Goal: Check status

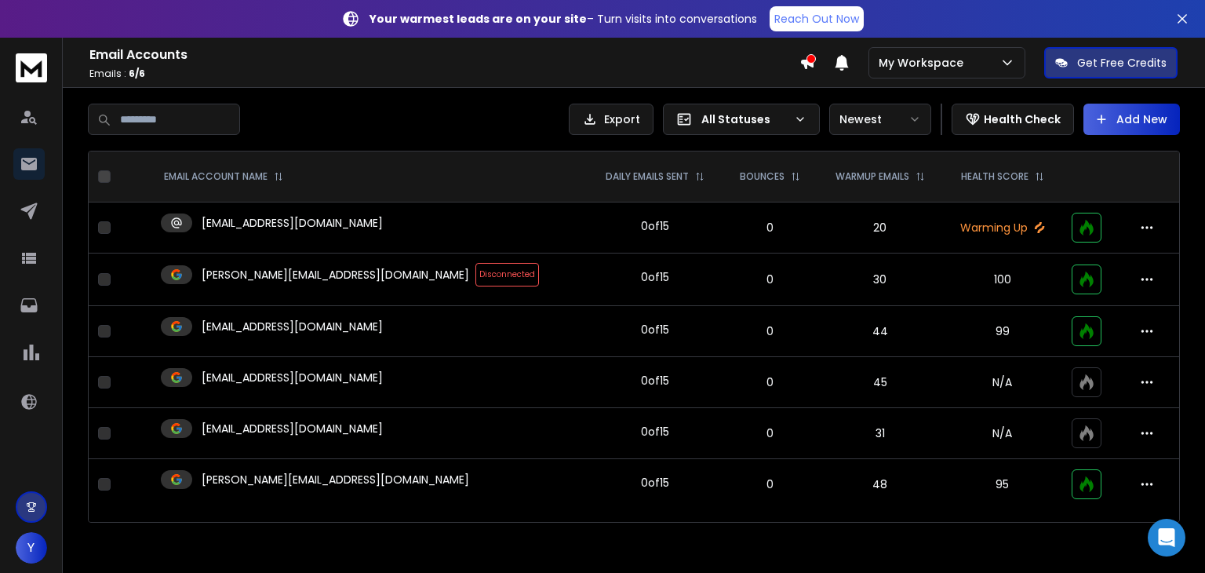
click at [363, 226] on div "[EMAIL_ADDRESS][DOMAIN_NAME]" at bounding box center [369, 222] width 417 height 19
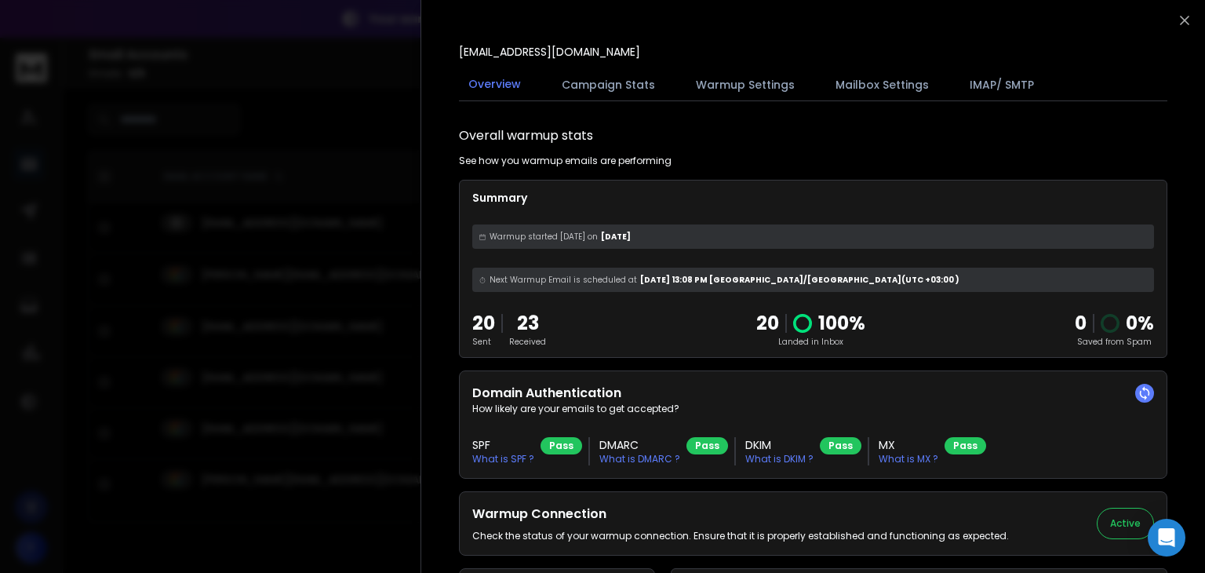
drag, startPoint x: 1169, startPoint y: 13, endPoint x: 1142, endPoint y: 21, distance: 27.8
click at [1170, 14] on div "Multi Select Table Sheet [EMAIL_ADDRESS][DOMAIN_NAME] Overview Campaign Stats W…" at bounding box center [812, 286] width 784 height 573
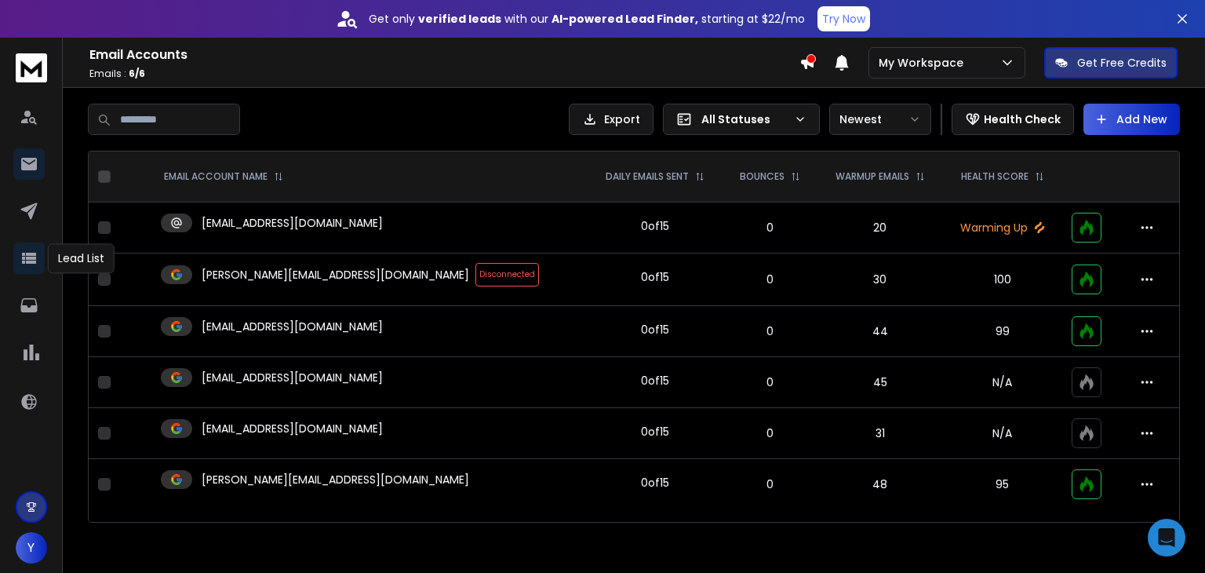
click at [31, 266] on icon at bounding box center [29, 258] width 19 height 19
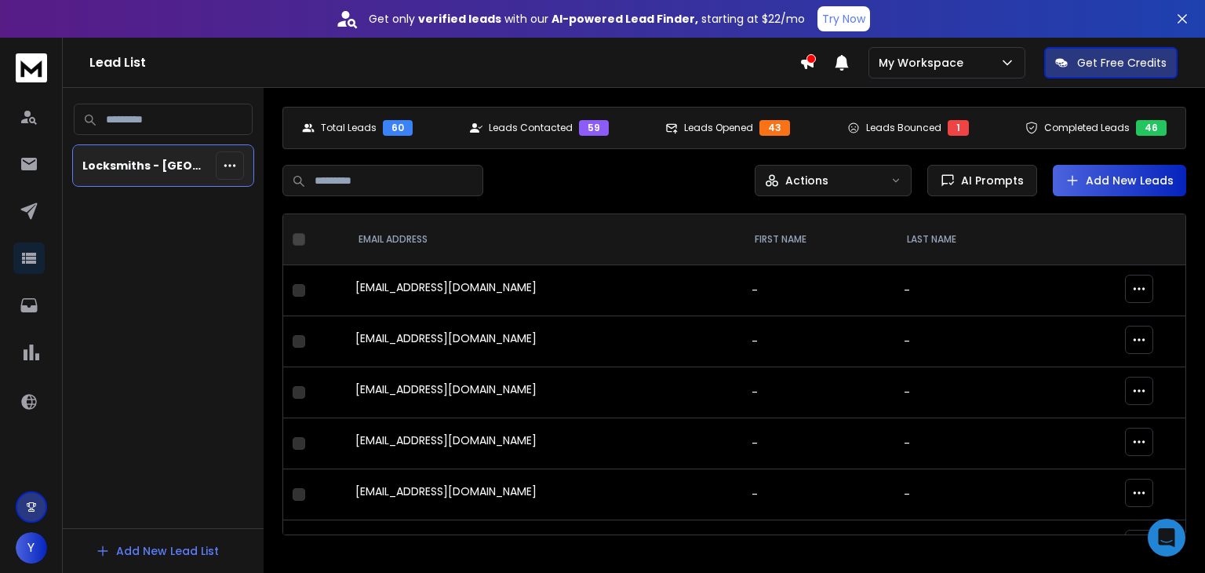
click at [364, 133] on p "Total Leads" at bounding box center [349, 128] width 56 height 13
click at [41, 213] on link at bounding box center [28, 210] width 31 height 31
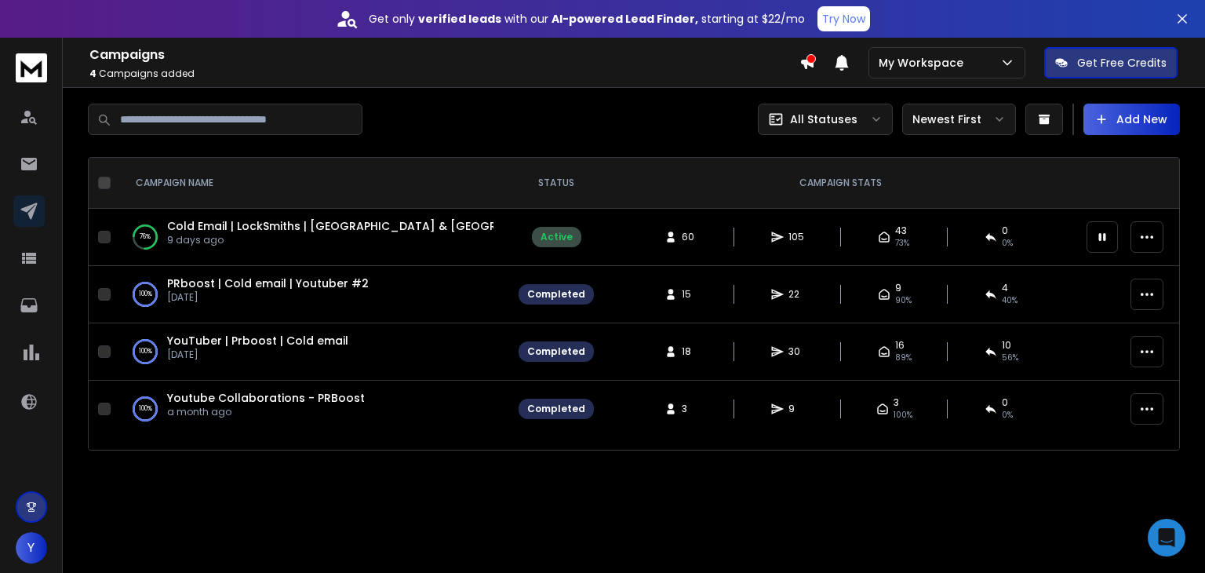
click at [267, 234] on p "9 days ago" at bounding box center [330, 240] width 326 height 13
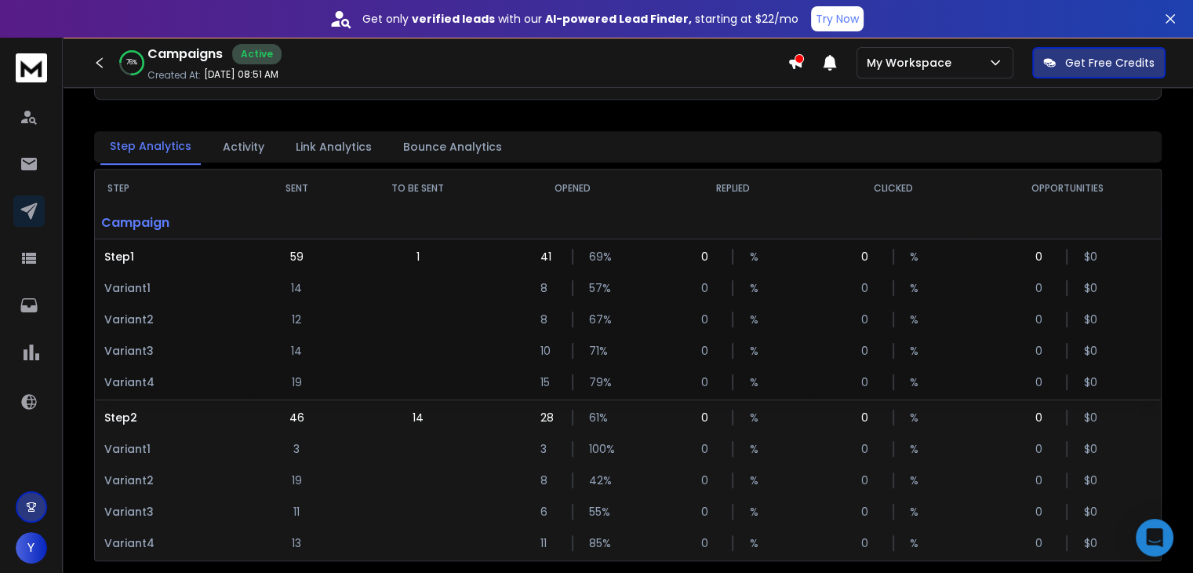
scroll to position [699, 0]
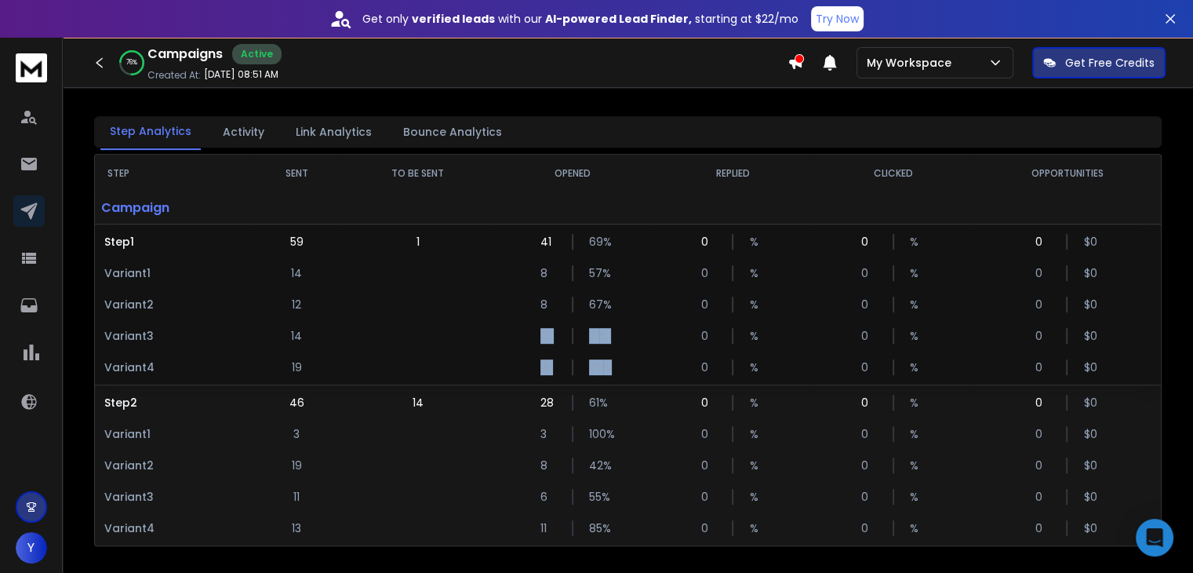
drag, startPoint x: 608, startPoint y: 371, endPoint x: 609, endPoint y: 287, distance: 83.9
click at [609, 287] on div "41 69 % 8 57 % 8 67 % 10 71 % 15 79 %" at bounding box center [572, 304] width 141 height 141
drag, startPoint x: 100, startPoint y: 372, endPoint x: 190, endPoint y: 370, distance: 89.4
click at [187, 370] on td "Step 1 Variant 1 Variant 2 Variant 3 Variant 4" at bounding box center [173, 304] width 156 height 161
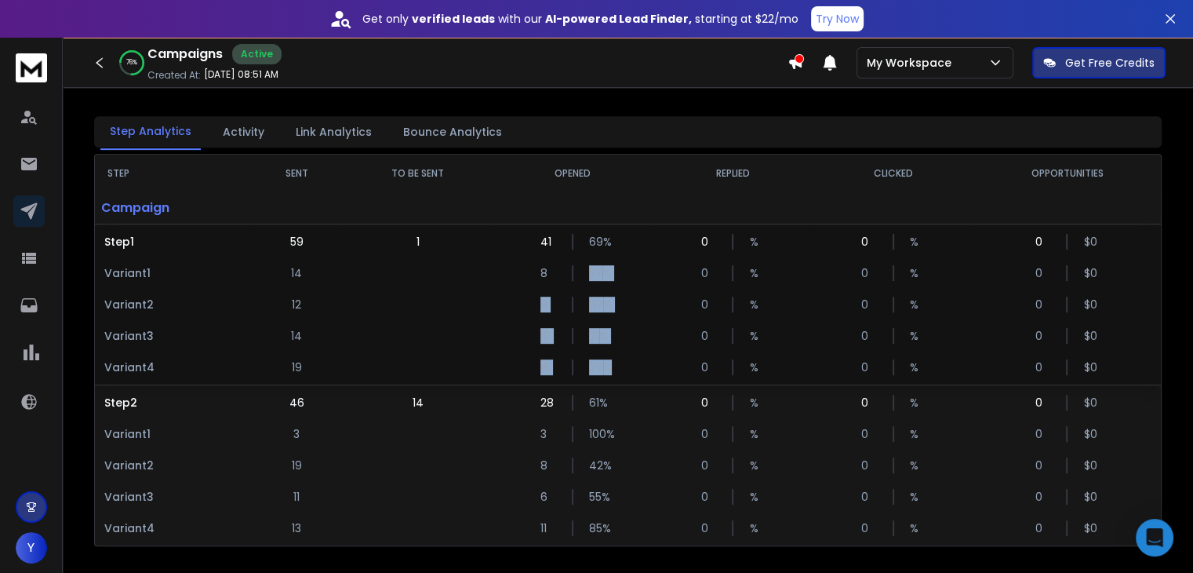
drag, startPoint x: 615, startPoint y: 362, endPoint x: 552, endPoint y: 275, distance: 106.7
click at [552, 275] on div "41 69 % 8 57 % 8 67 % 10 71 % 15 79 %" at bounding box center [572, 304] width 141 height 141
click at [602, 431] on p "100 %" at bounding box center [597, 434] width 16 height 16
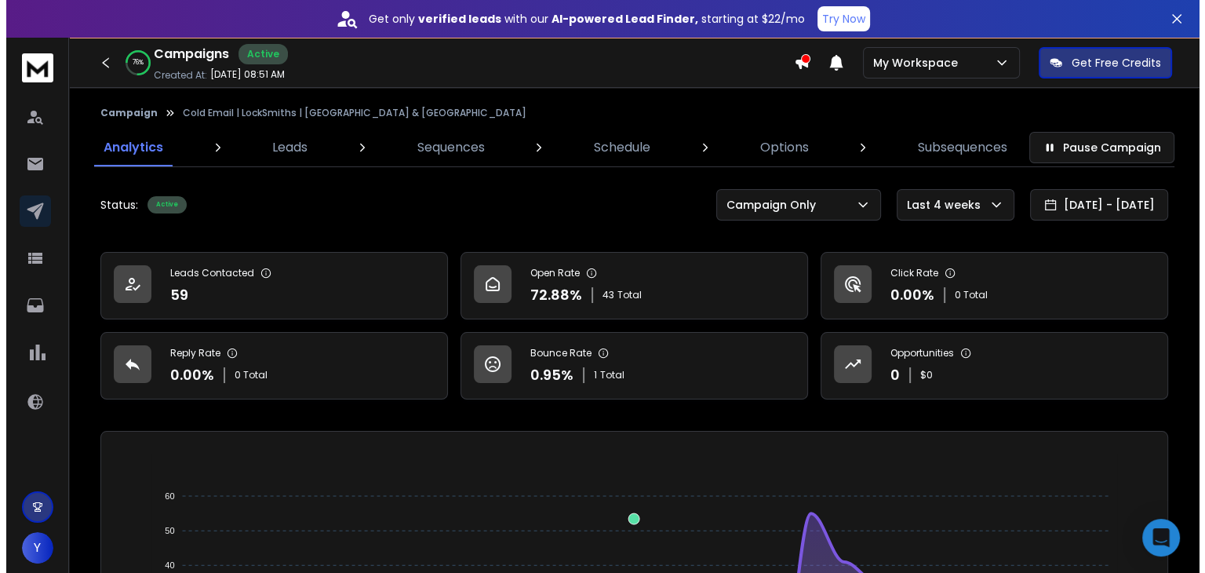
scroll to position [0, 0]
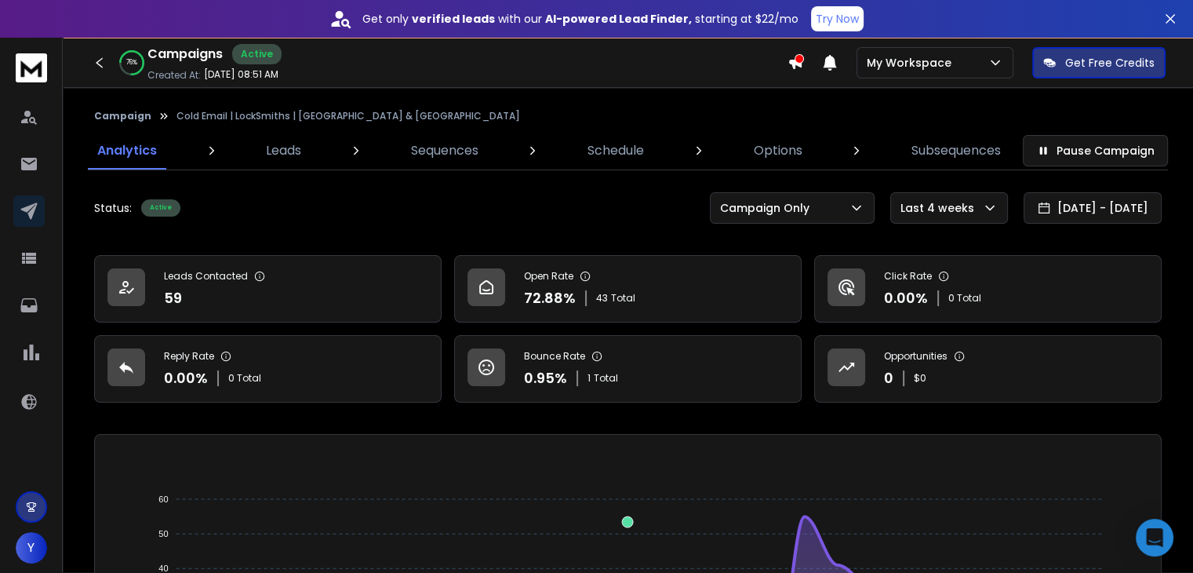
click at [132, 112] on button "Campaign" at bounding box center [122, 116] width 57 height 13
